Goal: Task Accomplishment & Management: Manage account settings

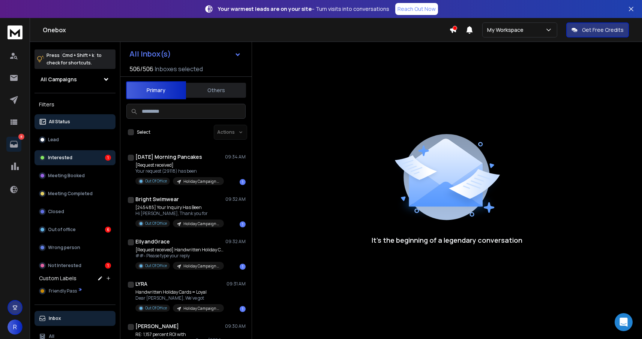
click at [74, 158] on button "Interested 1" at bounding box center [75, 157] width 81 height 15
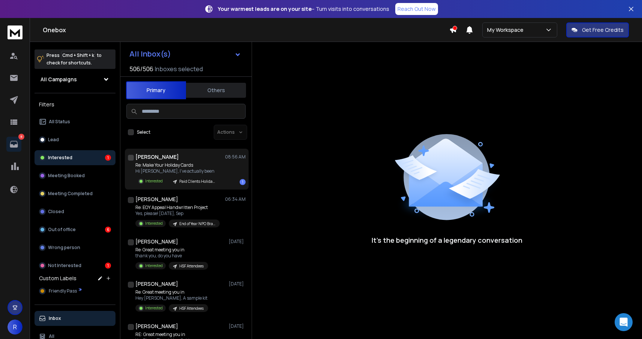
click at [169, 167] on p "Re: Make Your Holiday Cards" at bounding box center [177, 165] width 84 height 6
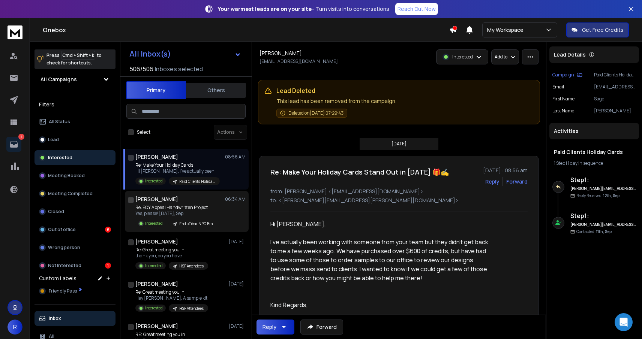
click at [160, 204] on div "Andrea Yarad 06:34 AM Re: EOY Appeal Handwritten Project Yes, please! On Thu, S…" at bounding box center [190, 212] width 110 height 32
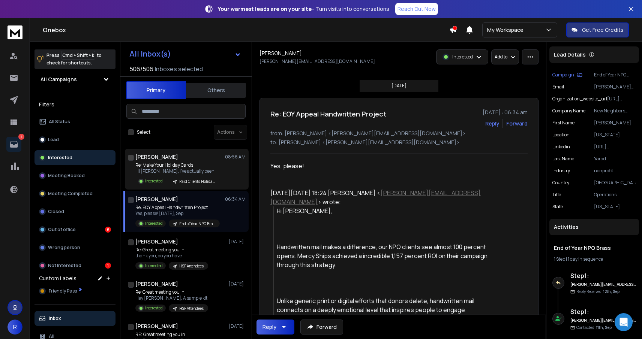
click at [170, 166] on p "Re: Make Your Holiday Cards" at bounding box center [177, 165] width 84 height 6
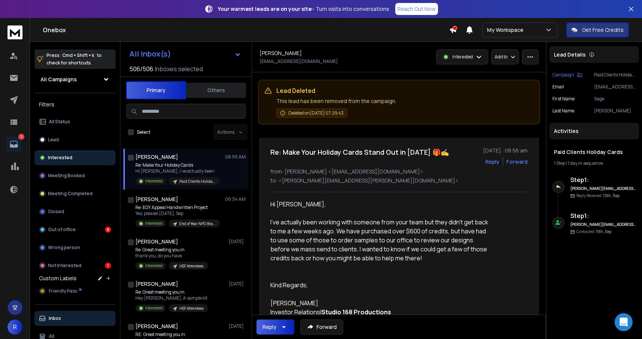
scroll to position [86, 0]
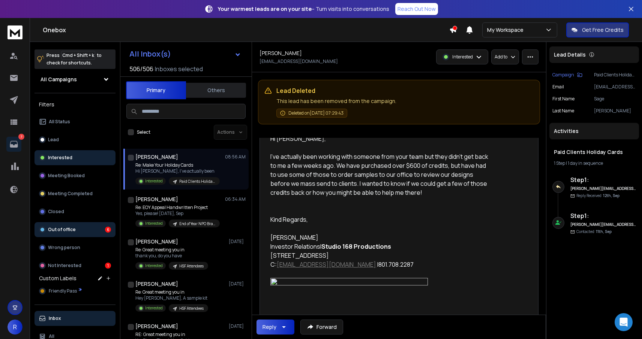
click at [66, 234] on button "Out of office 6" at bounding box center [75, 229] width 81 height 15
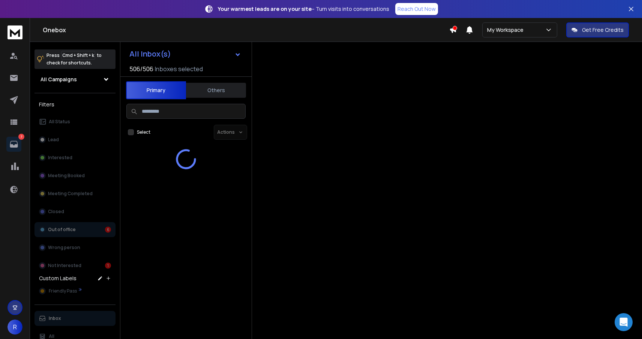
scroll to position [0, 0]
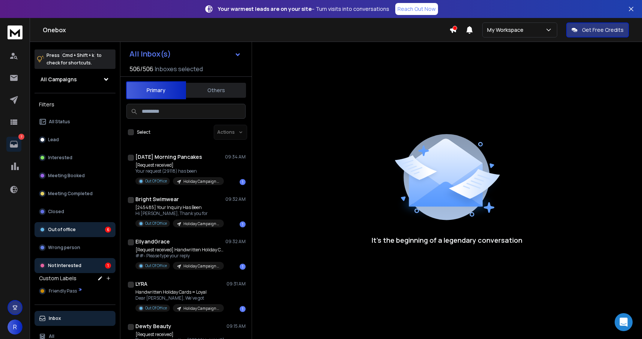
click at [71, 260] on button "Not Interested 1" at bounding box center [75, 265] width 81 height 15
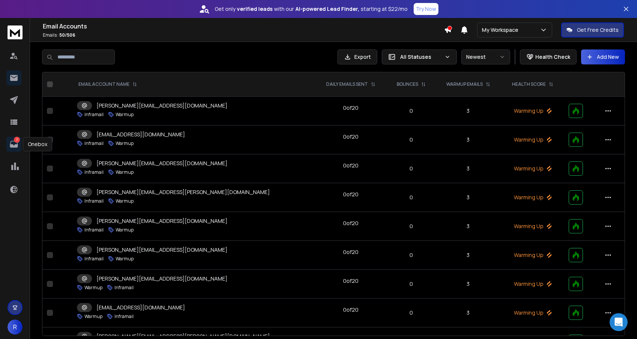
click at [14, 147] on icon at bounding box center [14, 144] width 8 height 7
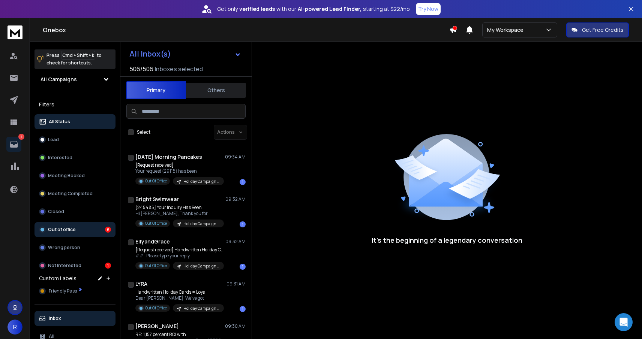
click at [80, 227] on button "Out of office 6" at bounding box center [75, 229] width 81 height 15
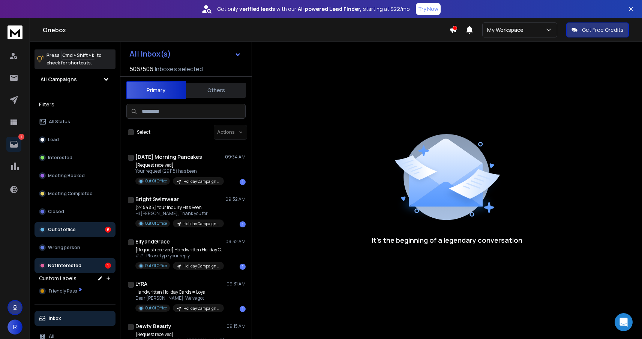
click at [87, 265] on button "Not Interested 1" at bounding box center [75, 265] width 81 height 15
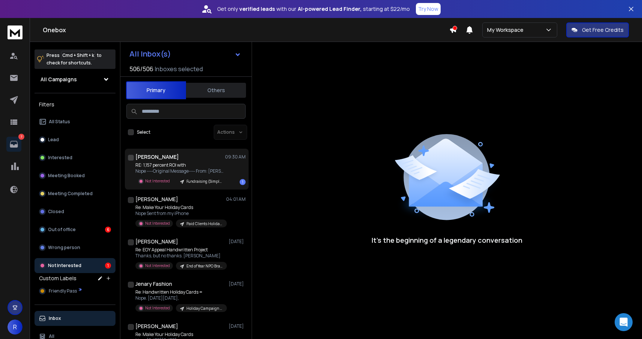
click at [149, 159] on h1 "[PERSON_NAME]" at bounding box center [157, 157] width 44 height 8
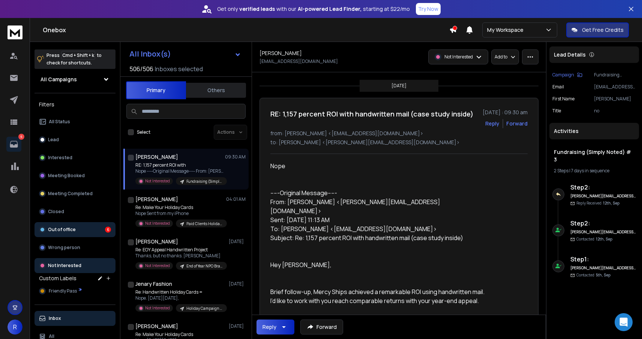
click at [60, 232] on p "Out of office" at bounding box center [62, 230] width 28 height 6
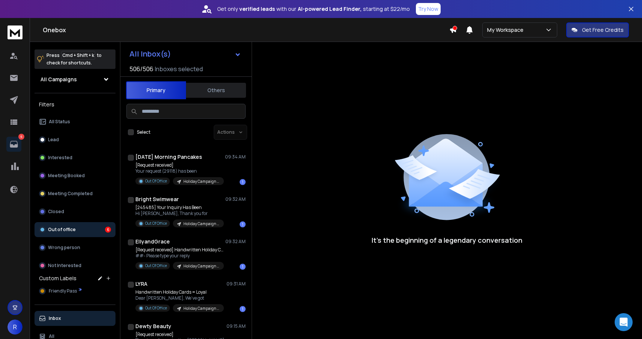
click at [68, 230] on p "Out of office" at bounding box center [62, 230] width 28 height 6
click at [138, 154] on button "SELECT THIS PAGE" at bounding box center [136, 155] width 6 height 6
click at [227, 133] on p "Actions" at bounding box center [226, 132] width 18 height 6
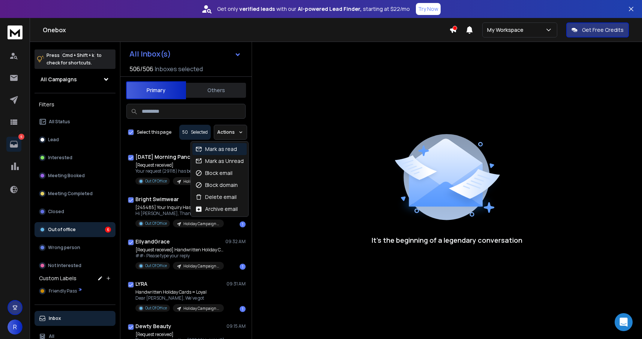
click at [226, 149] on div "Mark as read" at bounding box center [216, 150] width 42 height 8
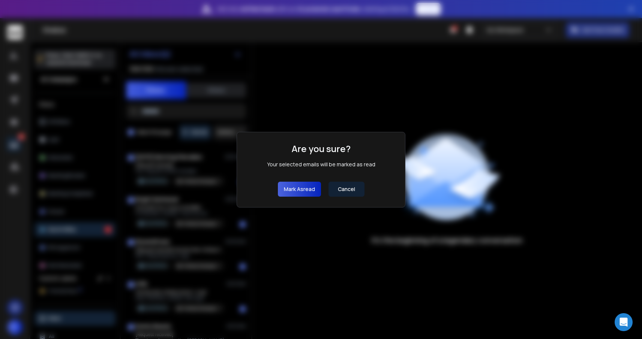
click at [290, 193] on button "Mark as read" at bounding box center [299, 189] width 43 height 15
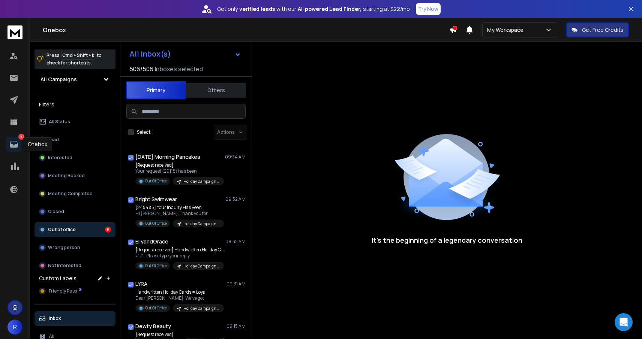
click at [14, 148] on icon at bounding box center [13, 144] width 9 height 9
click at [82, 235] on button "Out of office 6" at bounding box center [75, 229] width 81 height 15
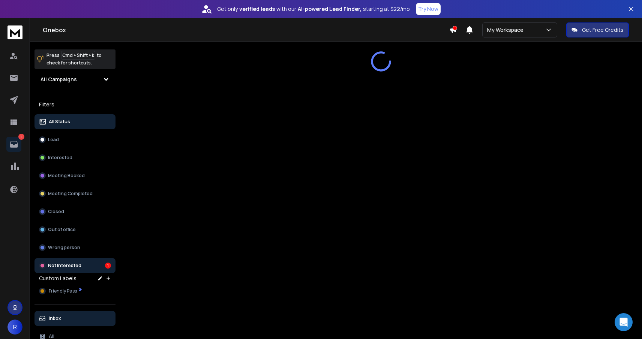
click at [91, 266] on button "Not Interested 1" at bounding box center [75, 265] width 81 height 15
click at [14, 146] on icon at bounding box center [14, 144] width 8 height 7
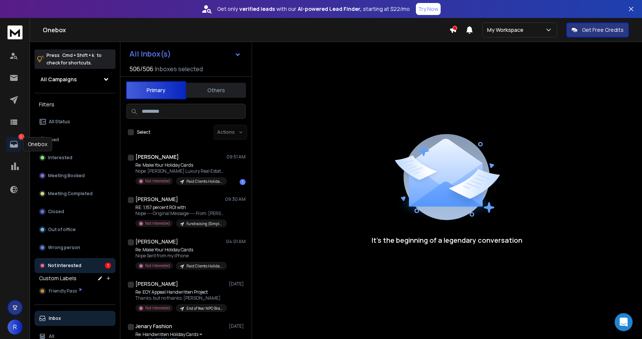
click at [15, 144] on icon at bounding box center [14, 144] width 8 height 7
click at [16, 143] on icon at bounding box center [13, 144] width 9 height 9
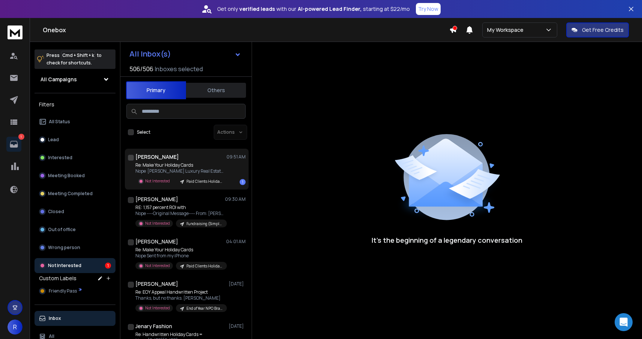
click at [191, 164] on p "Re: Make Your Holiday Cards" at bounding box center [180, 165] width 90 height 6
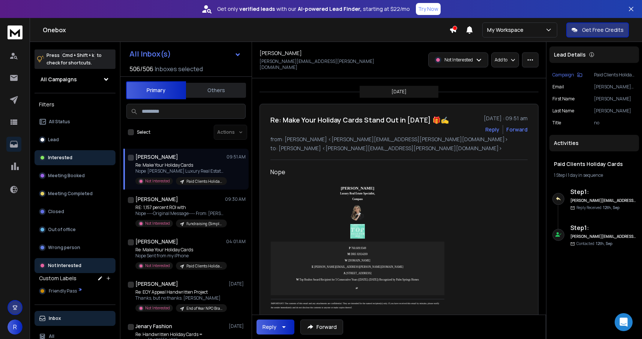
click at [66, 155] on p "Interested" at bounding box center [60, 158] width 24 height 6
